Goal: Go to known website: Access a specific website the user already knows

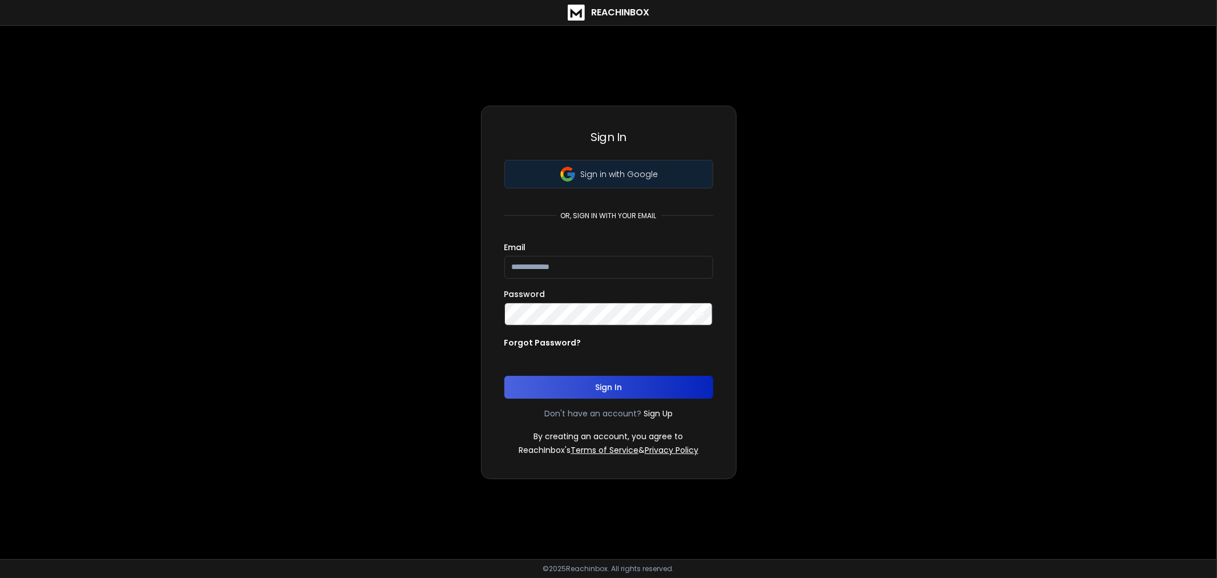
click at [551, 183] on button "Sign in with Google" at bounding box center [608, 174] width 209 height 29
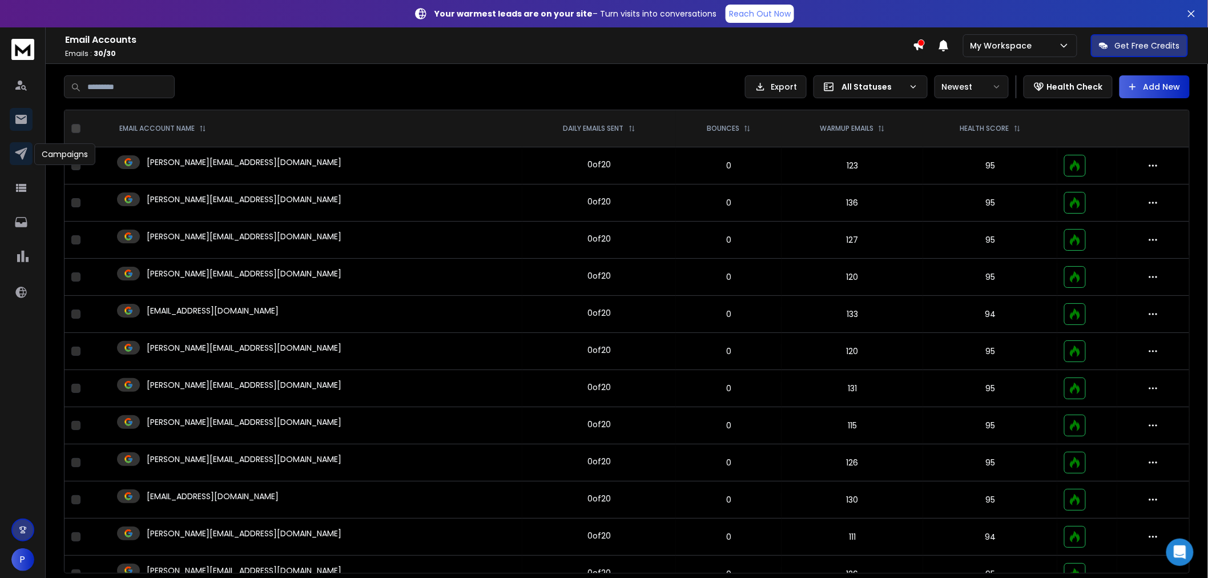
click at [30, 160] on link at bounding box center [21, 153] width 23 height 23
